Goal: Task Accomplishment & Management: Use online tool/utility

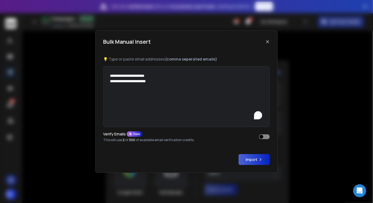
click at [253, 162] on button "Import" at bounding box center [254, 159] width 31 height 11
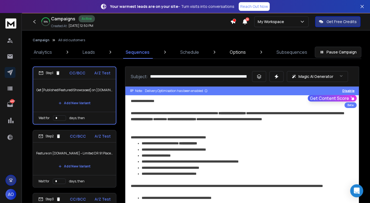
click at [242, 49] on p "Options" at bounding box center [237, 52] width 16 height 7
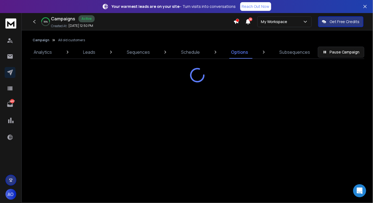
select select "*"
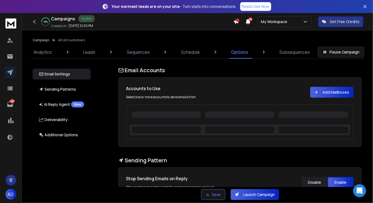
click at [245, 198] on button "Launch Campaign" at bounding box center [255, 194] width 48 height 11
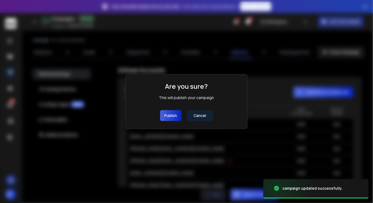
click at [170, 121] on div "Are you sure? This will publish your campaign Publish Cancel" at bounding box center [186, 101] width 122 height 55
click at [170, 118] on button "Publish" at bounding box center [170, 115] width 21 height 11
